Goal: Task Accomplishment & Management: Use online tool/utility

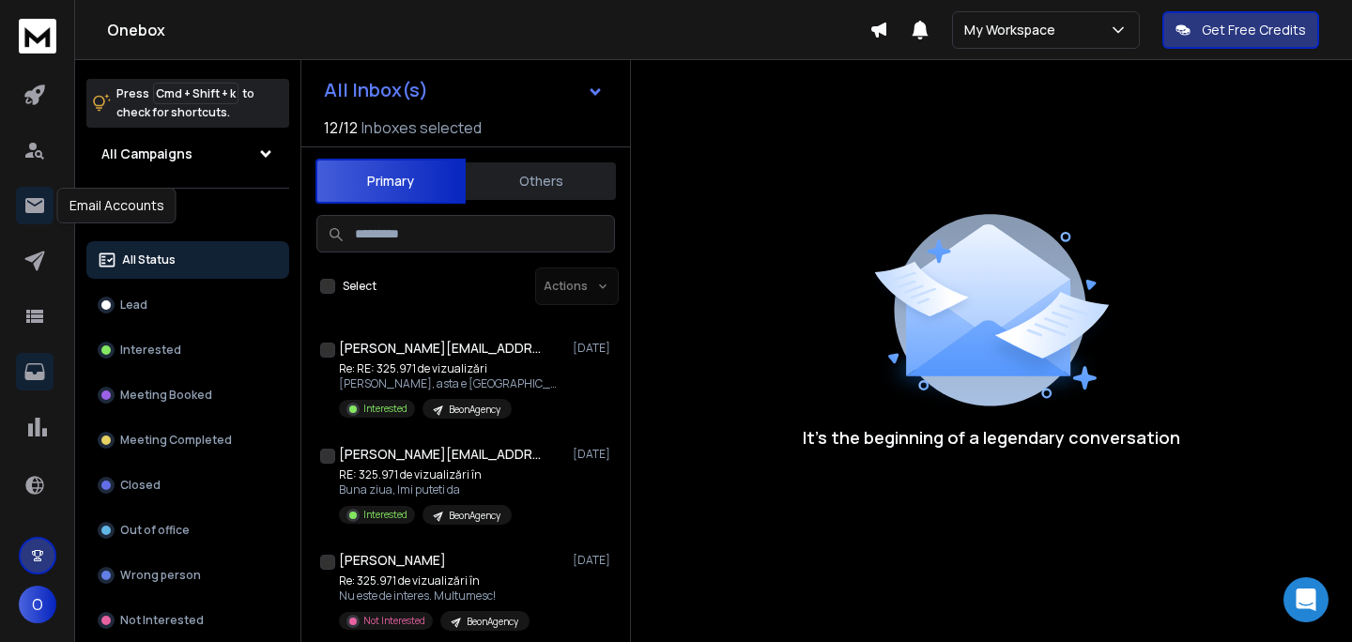
click at [36, 208] on icon at bounding box center [34, 205] width 19 height 15
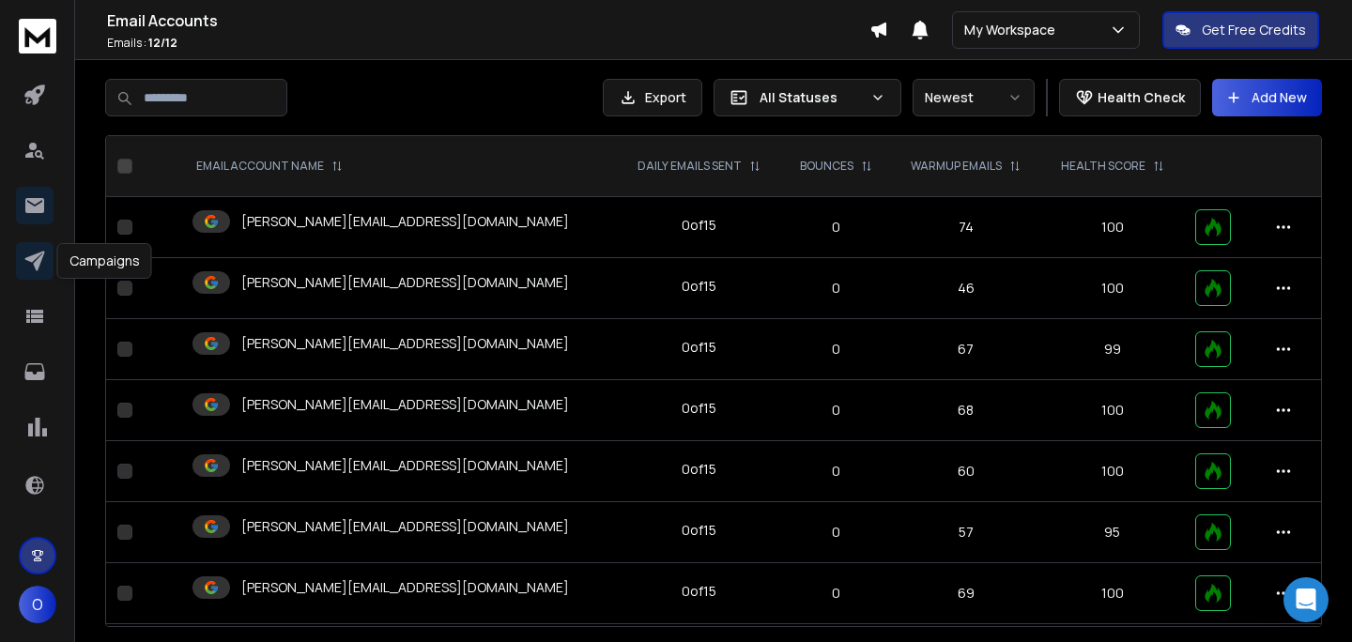
click at [49, 258] on link at bounding box center [35, 261] width 38 height 38
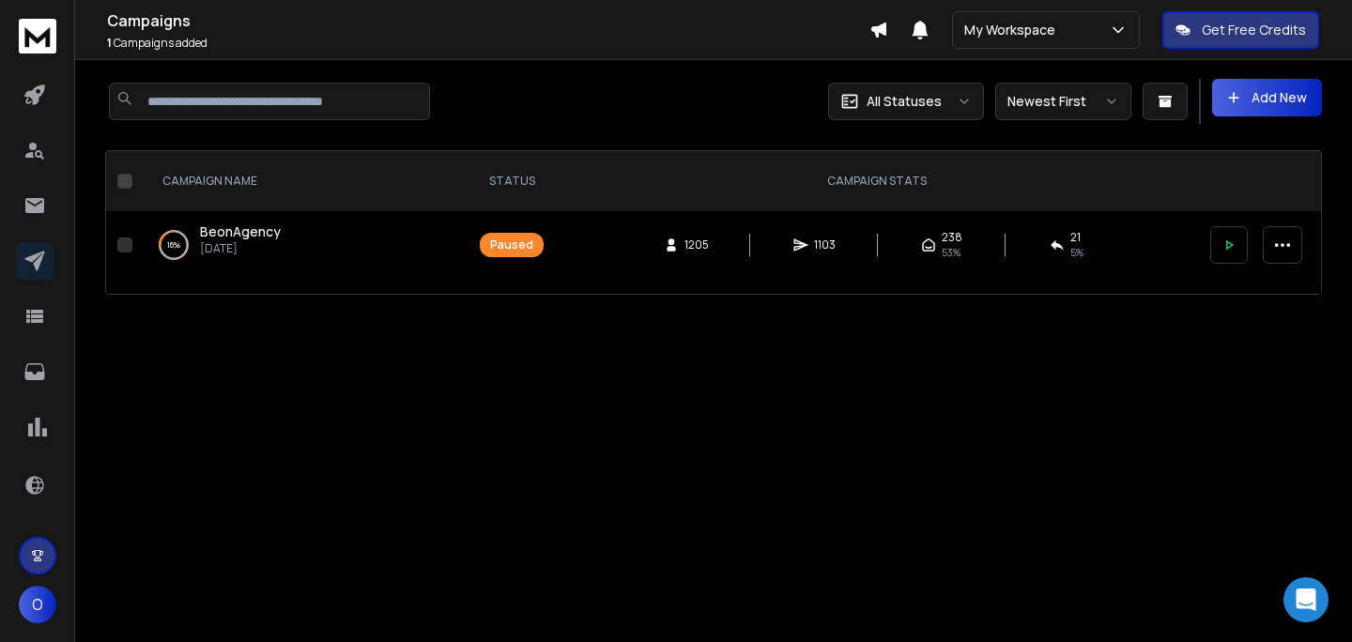
click at [1244, 102] on button "Add New" at bounding box center [1268, 98] width 110 height 38
